Goal: Navigation & Orientation: Find specific page/section

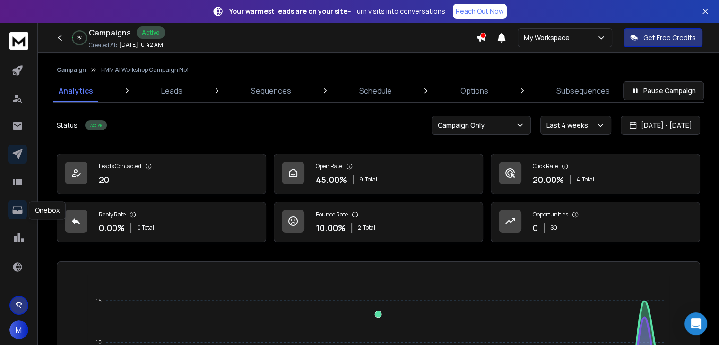
click at [17, 216] on link at bounding box center [17, 210] width 19 height 19
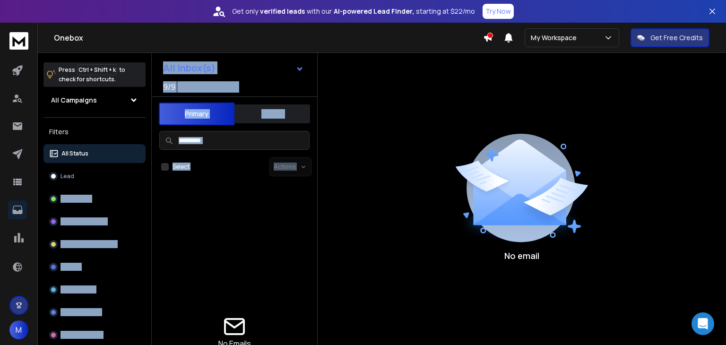
drag, startPoint x: 147, startPoint y: 180, endPoint x: 151, endPoint y: 188, distance: 8.7
click at [151, 188] on div "Press Ctrl + Shift + k to check for shortcuts. All Campaigns All Campaigns Filt…" at bounding box center [382, 225] width 689 height 345
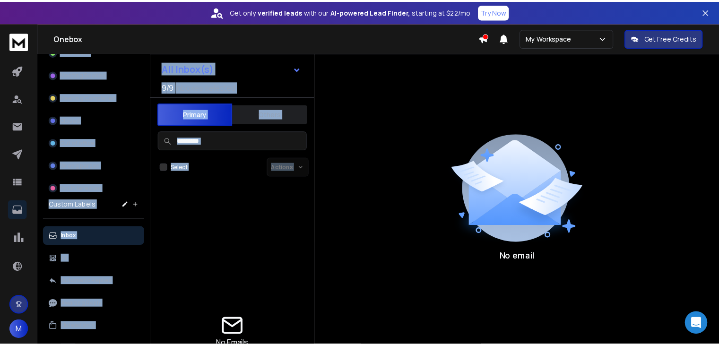
scroll to position [149, 0]
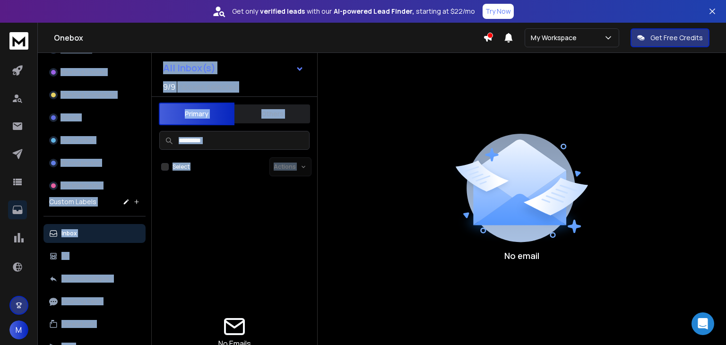
click at [192, 265] on div "No Emails" at bounding box center [235, 313] width 158 height 255
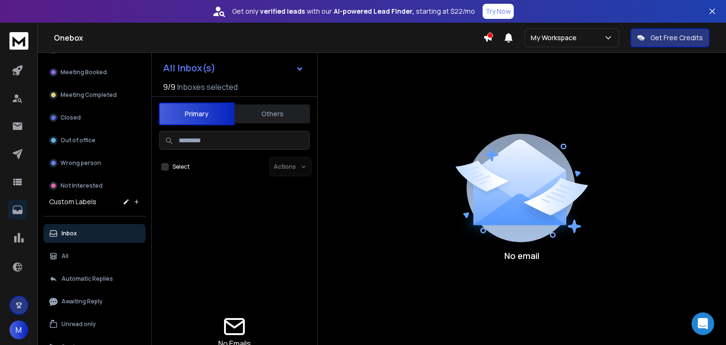
click at [20, 144] on div at bounding box center [19, 170] width 22 height 219
click at [20, 159] on icon at bounding box center [17, 153] width 11 height 11
